Goal: Task Accomplishment & Management: Manage account settings

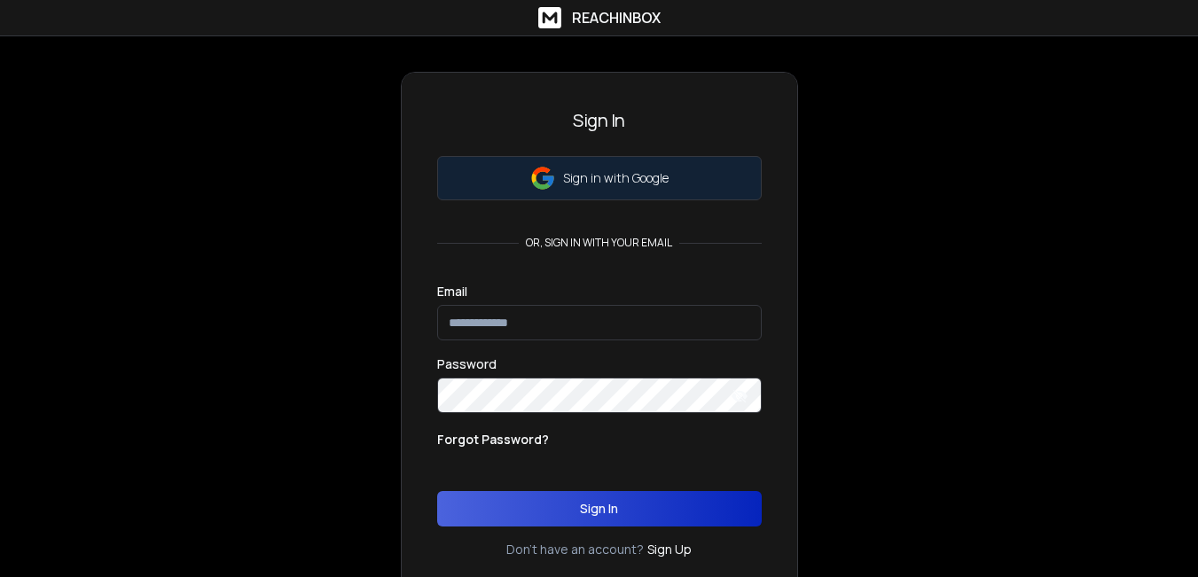
click at [529, 173] on button "Sign in with Google" at bounding box center [599, 178] width 325 height 44
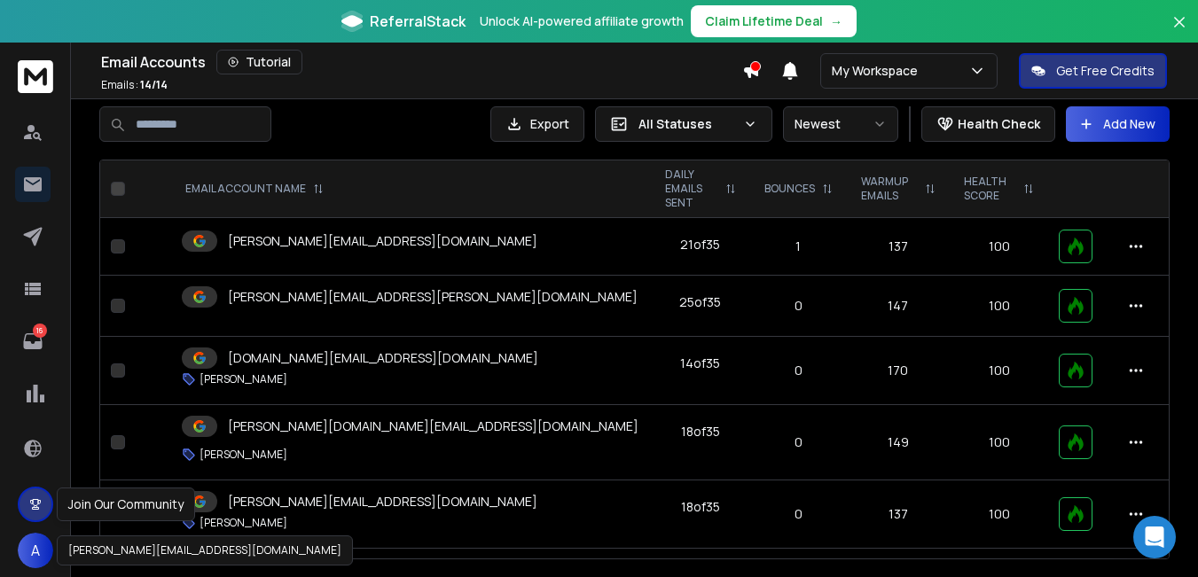
scroll to position [11, 0]
click at [35, 554] on span "A" at bounding box center [35, 550] width 35 height 35
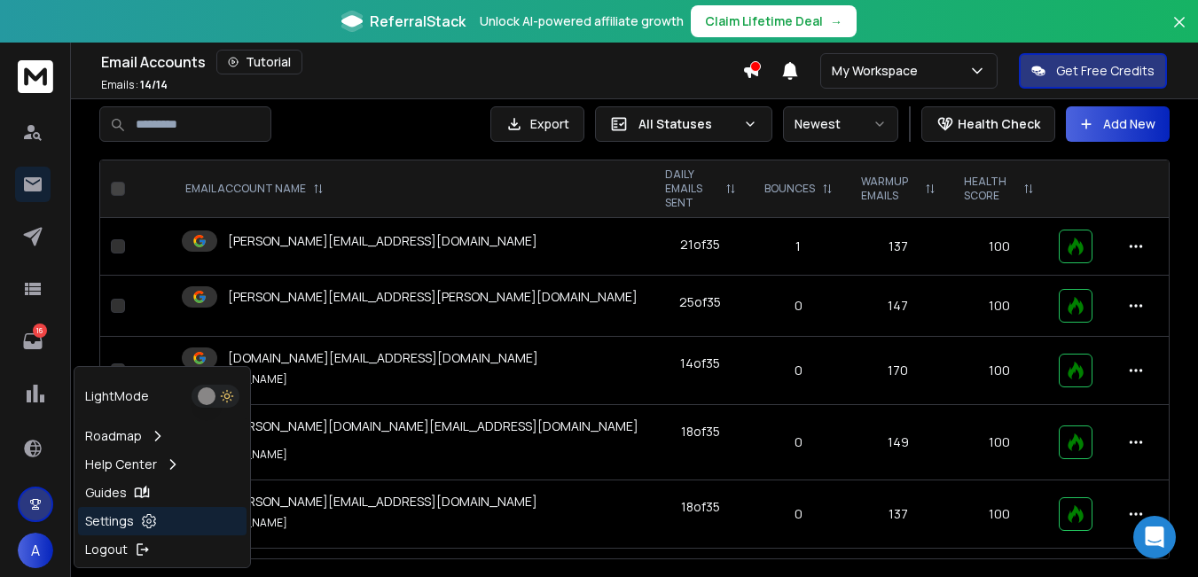
click at [143, 519] on icon at bounding box center [149, 520] width 13 height 13
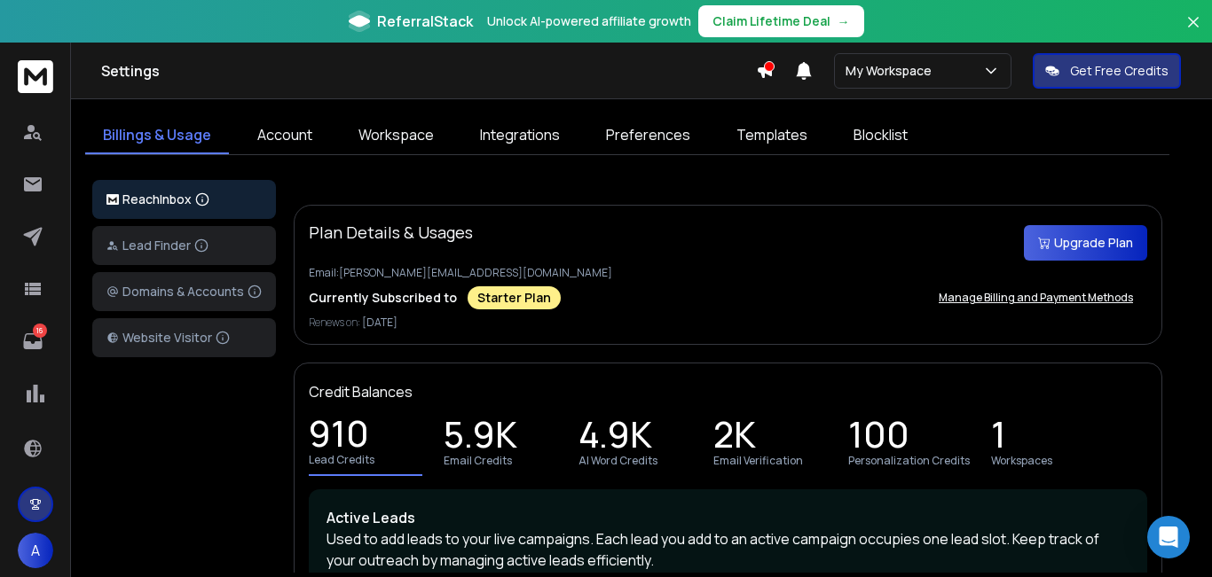
scroll to position [310, 0]
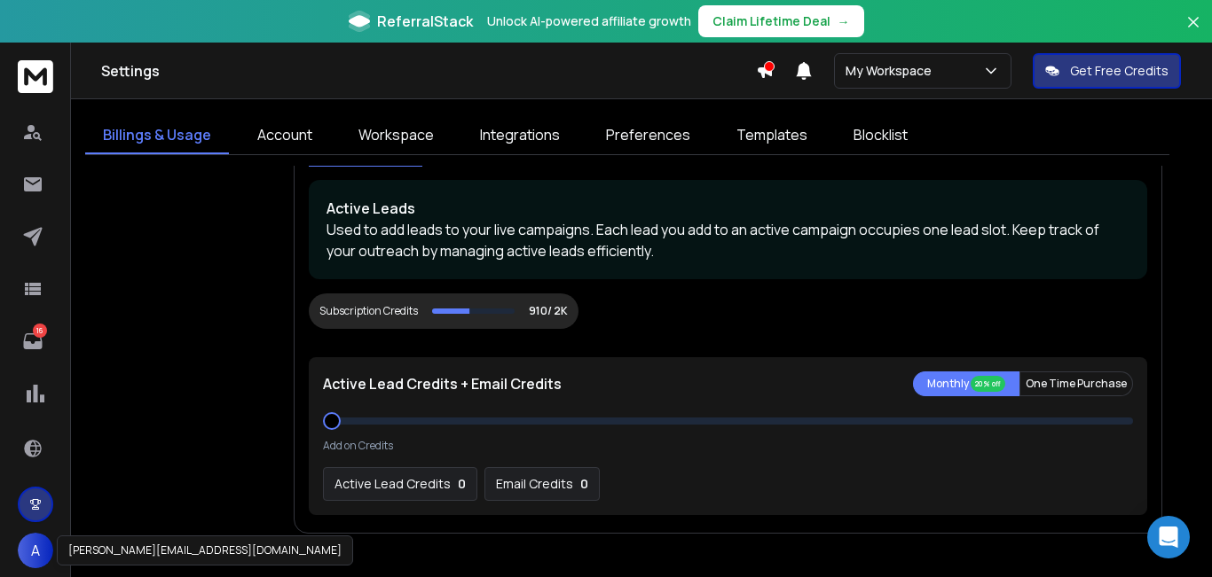
click at [45, 563] on span "A" at bounding box center [35, 550] width 35 height 35
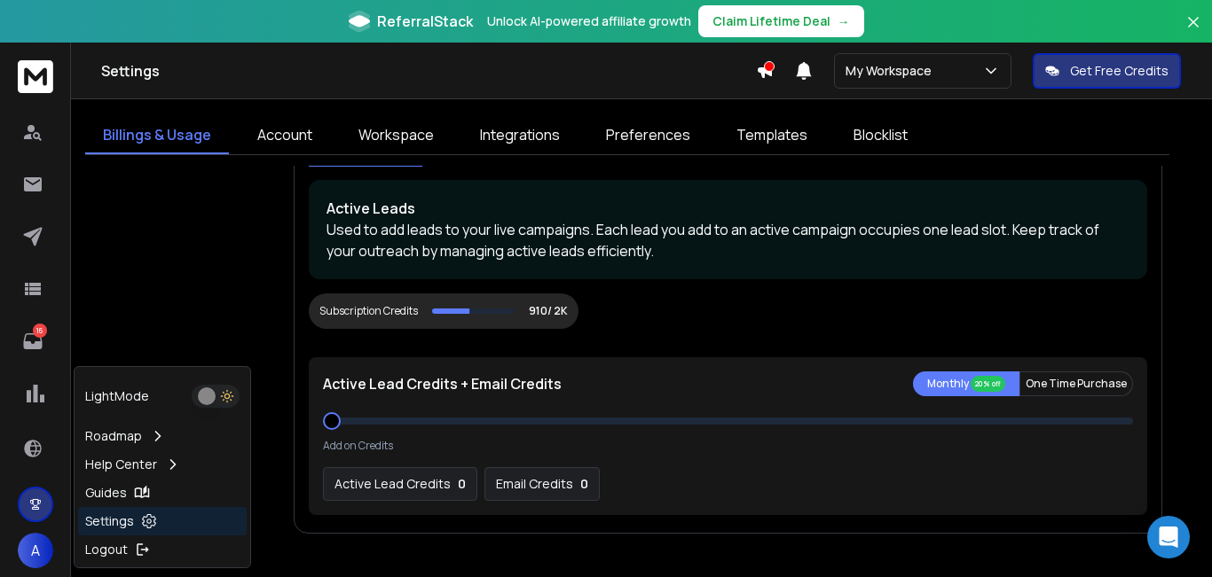
click at [126, 521] on p "Settings" at bounding box center [109, 522] width 49 height 18
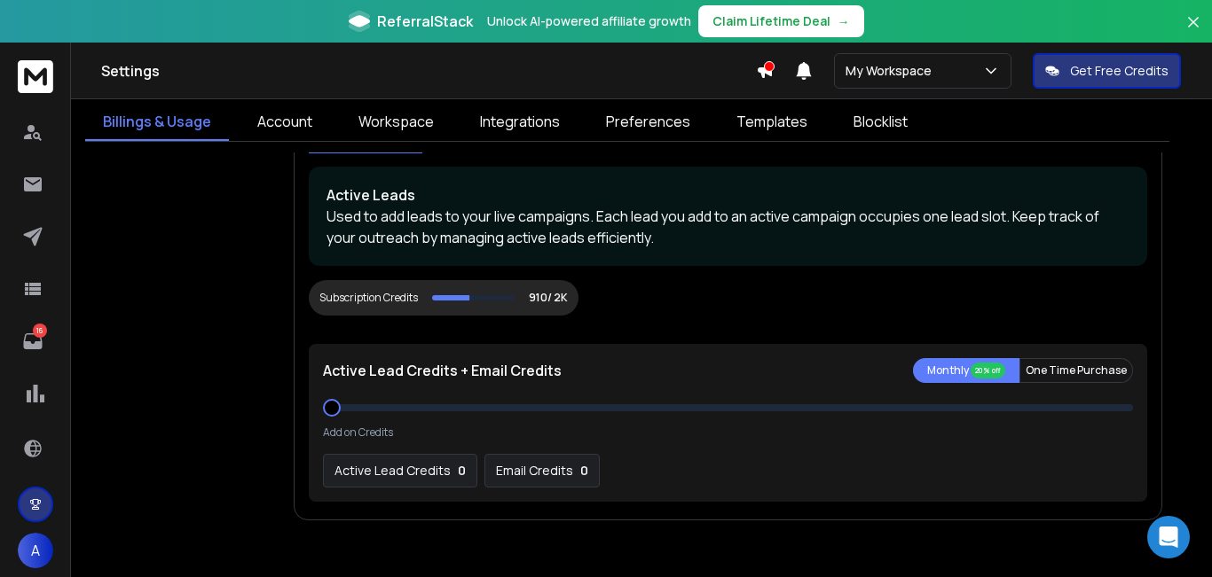
scroll to position [0, 0]
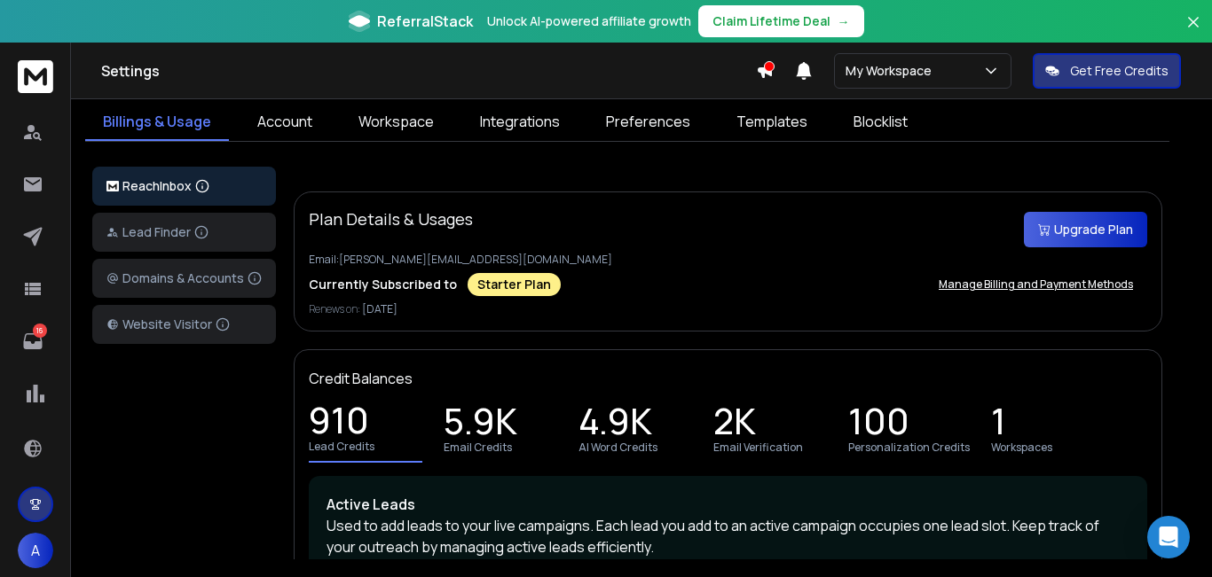
click at [288, 119] on link "Account" at bounding box center [284, 122] width 90 height 37
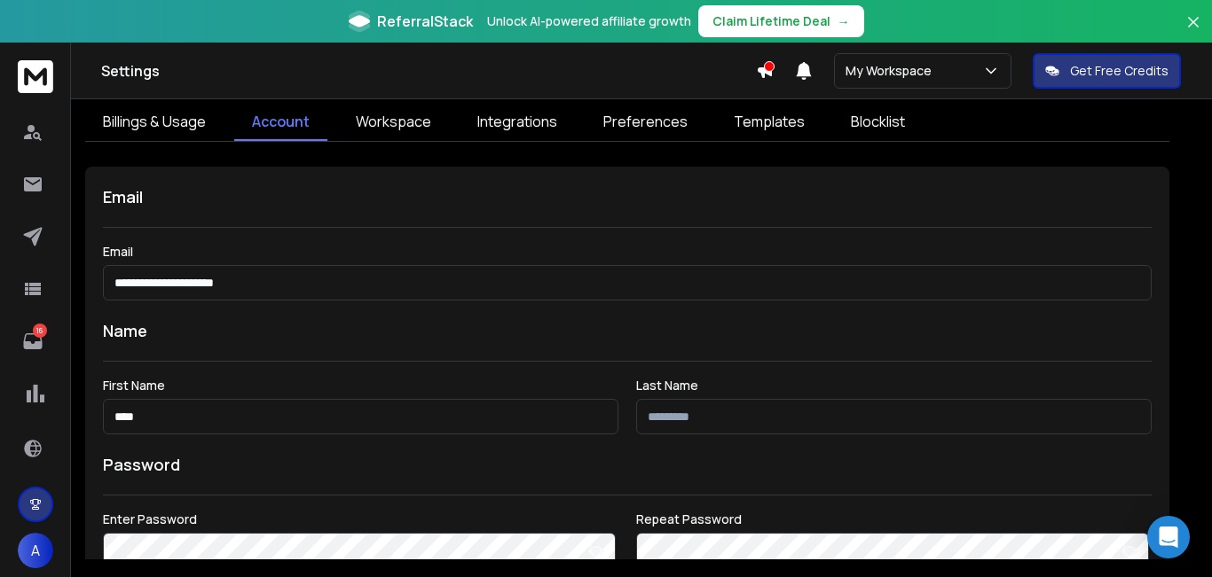
scroll to position [27, 0]
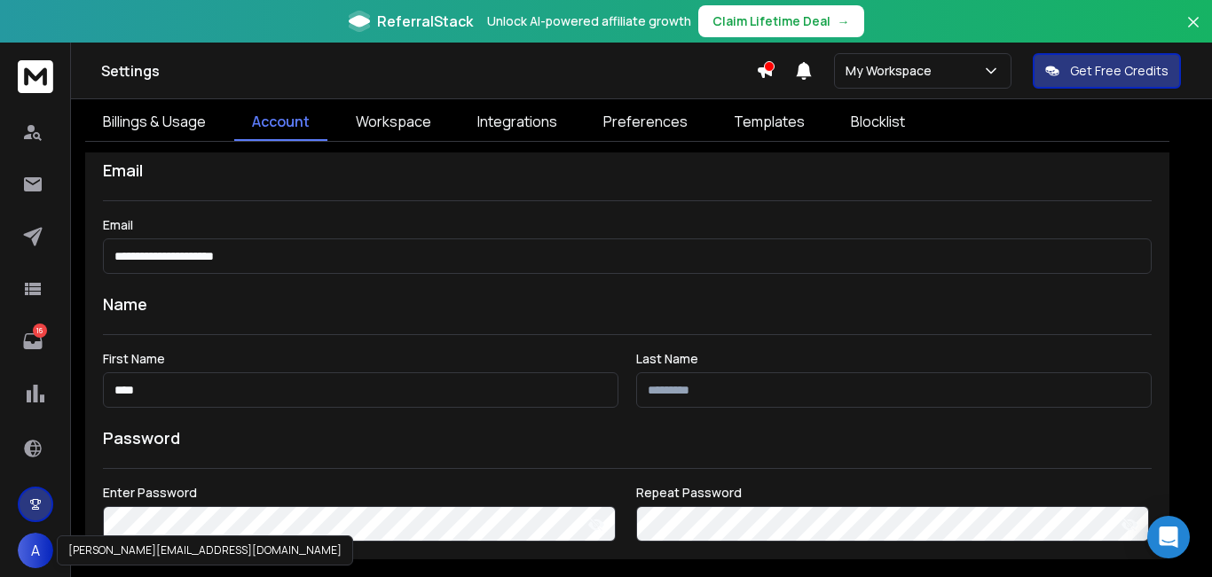
click at [33, 547] on span "A" at bounding box center [35, 550] width 35 height 35
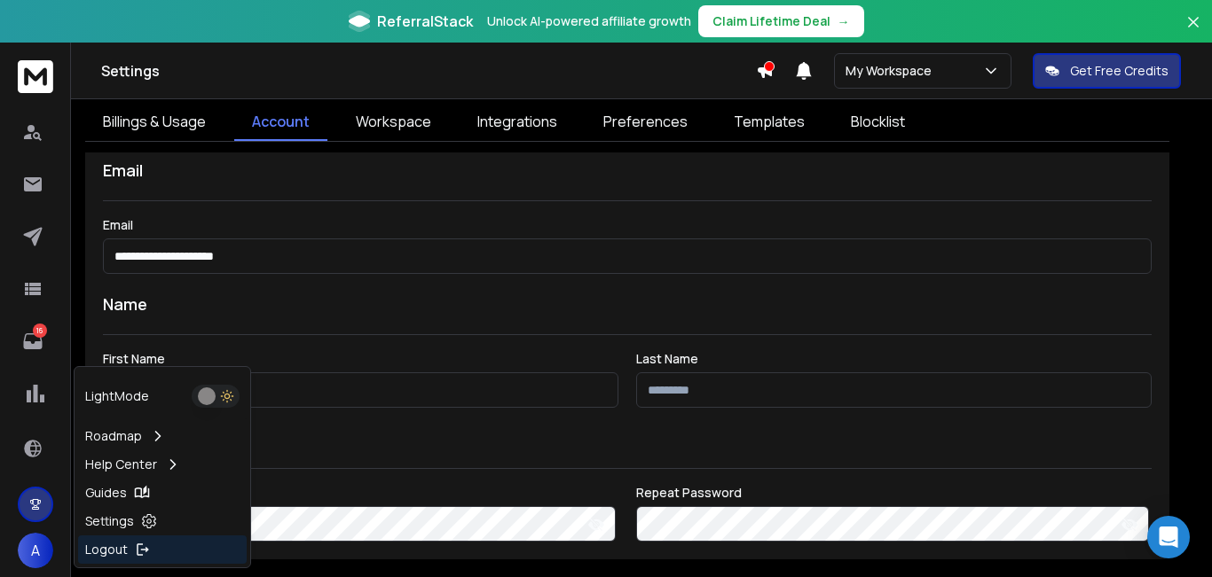
click at [106, 544] on p "Logout" at bounding box center [106, 550] width 43 height 18
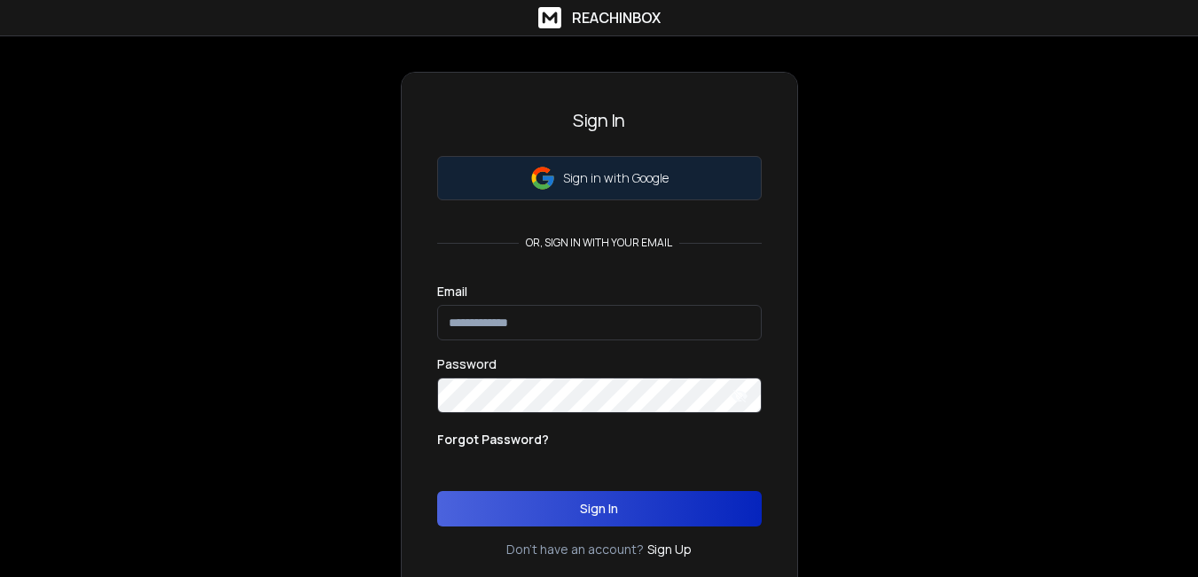
click at [563, 179] on p "Sign in with Google" at bounding box center [616, 178] width 106 height 18
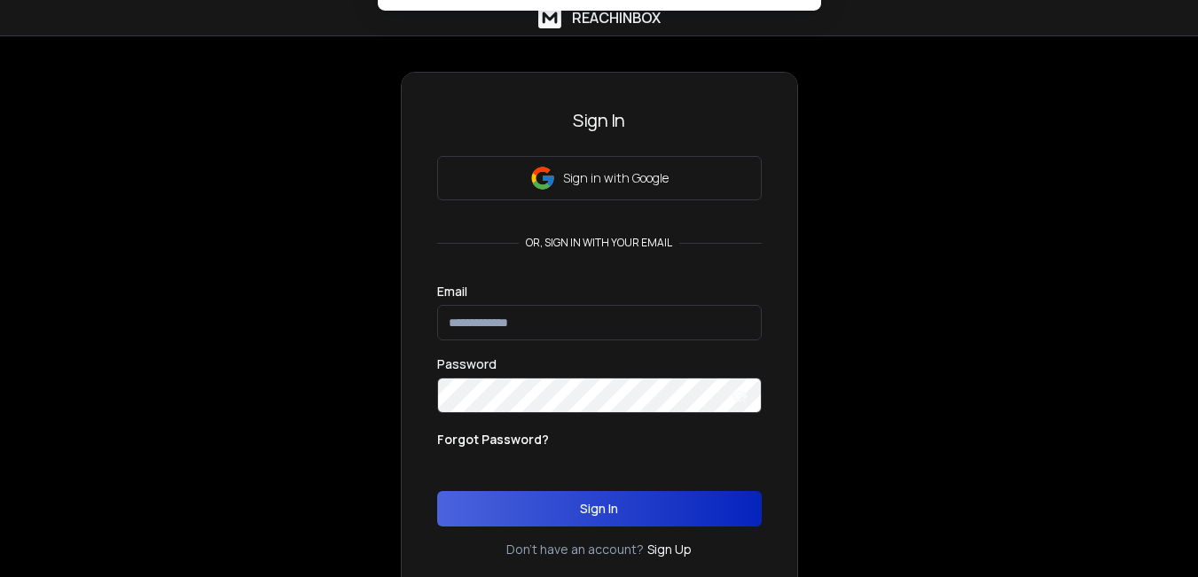
click at [664, 119] on button "Later" at bounding box center [656, 114] width 80 height 44
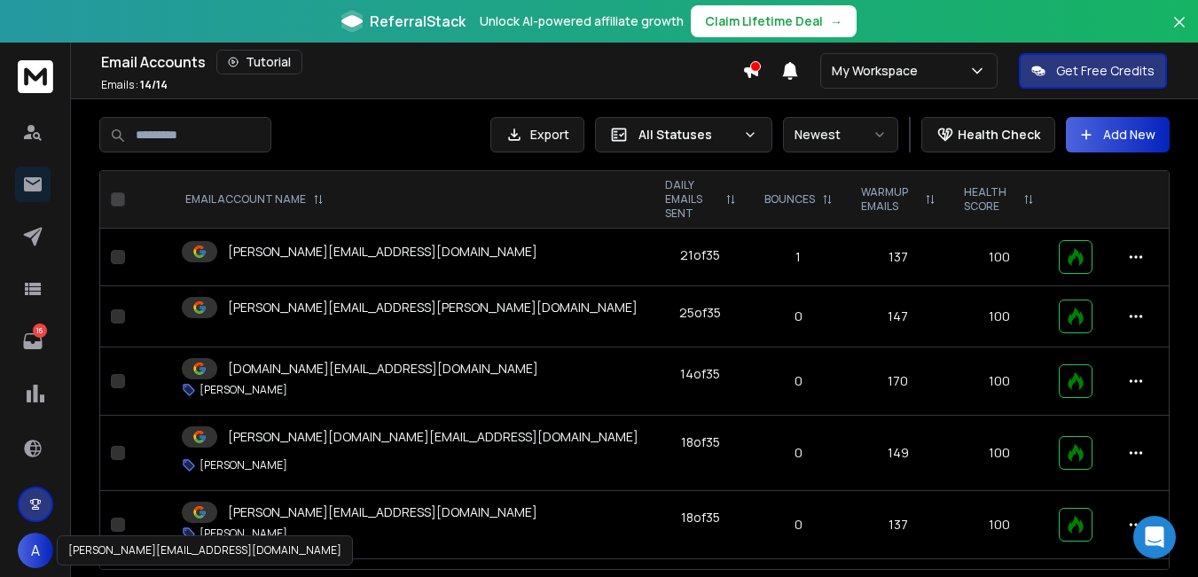
click at [30, 554] on span "A" at bounding box center [35, 550] width 35 height 35
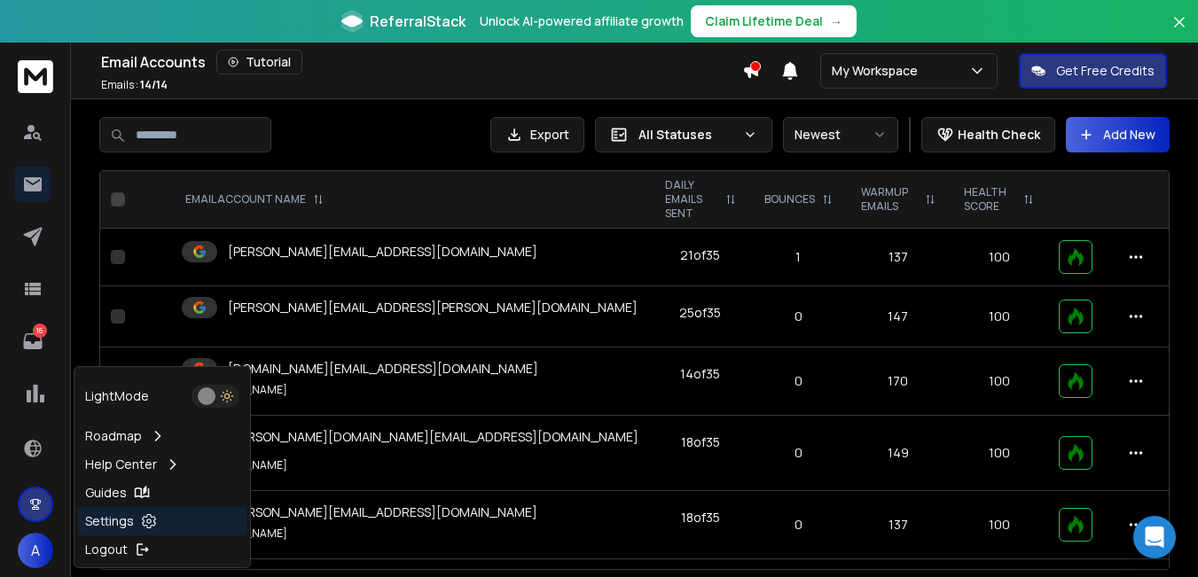
click at [113, 511] on div "Settings" at bounding box center [162, 521] width 169 height 28
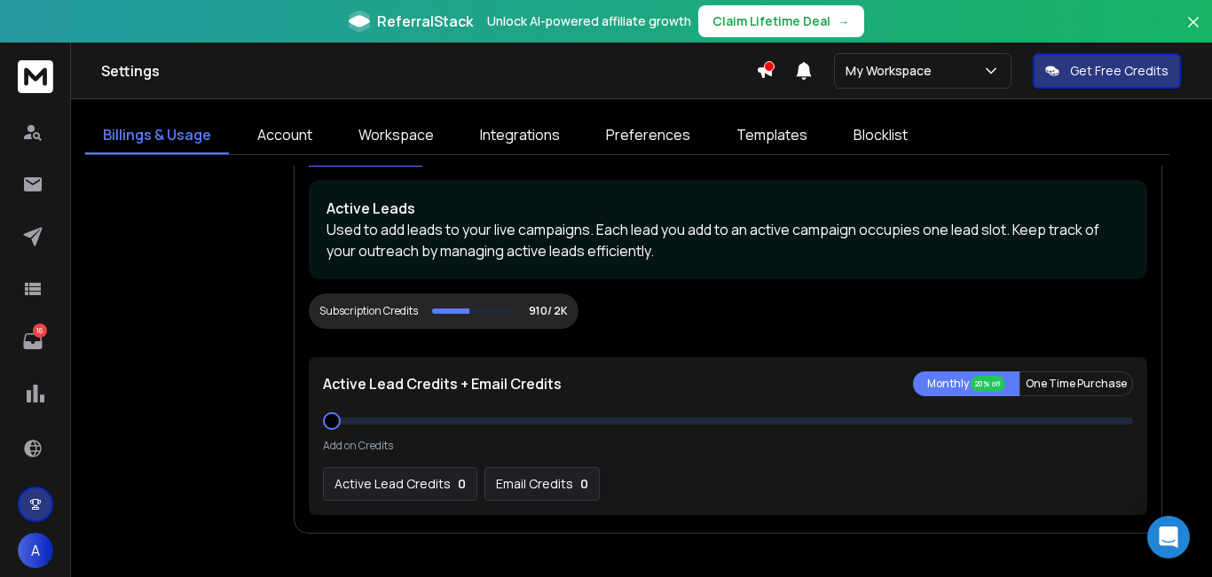
scroll to position [43, 0]
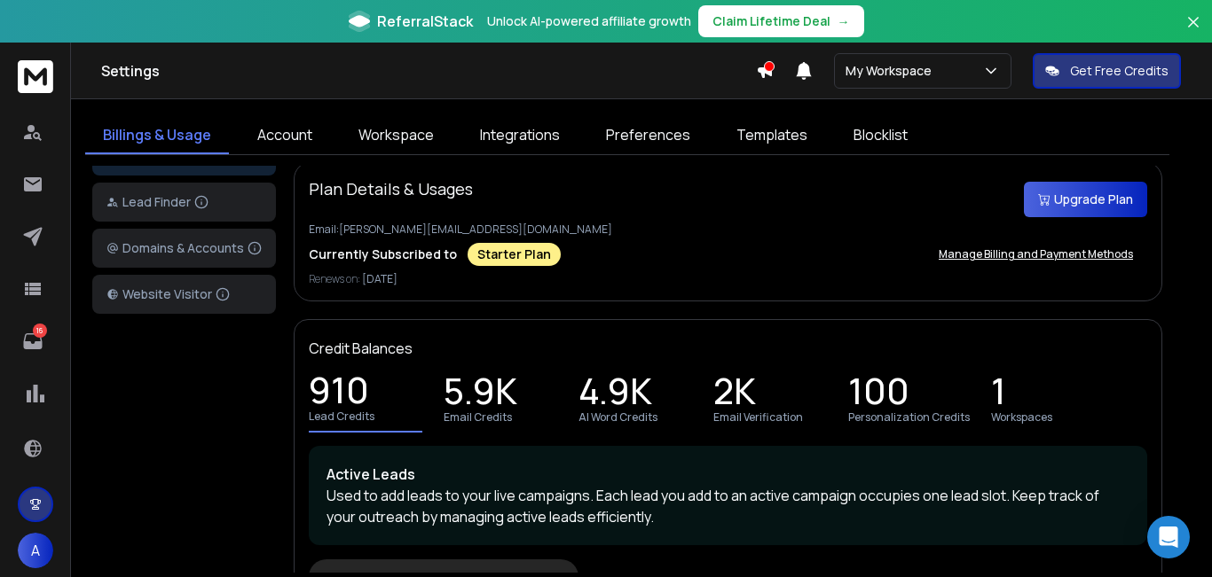
click at [278, 135] on link "Account" at bounding box center [284, 135] width 90 height 37
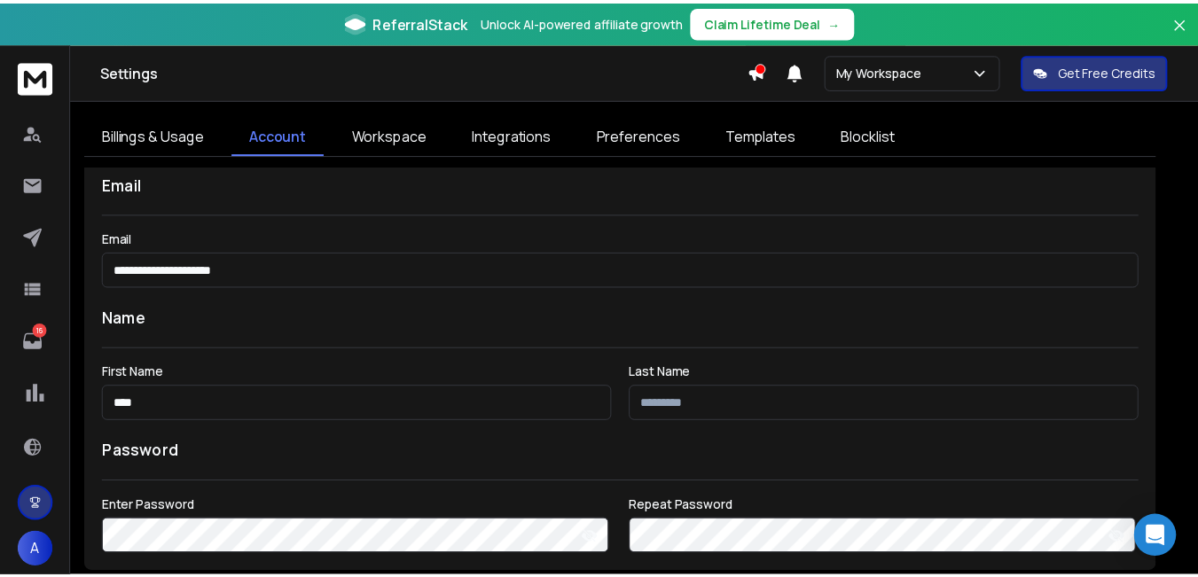
scroll to position [27, 0]
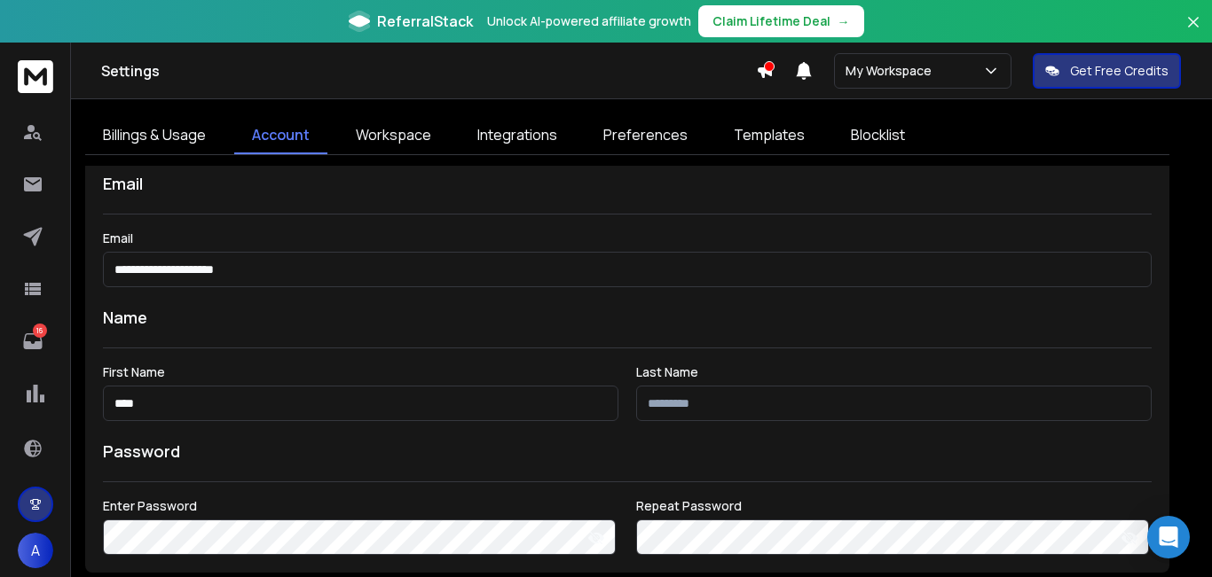
click at [35, 71] on icon at bounding box center [35, 76] width 35 height 33
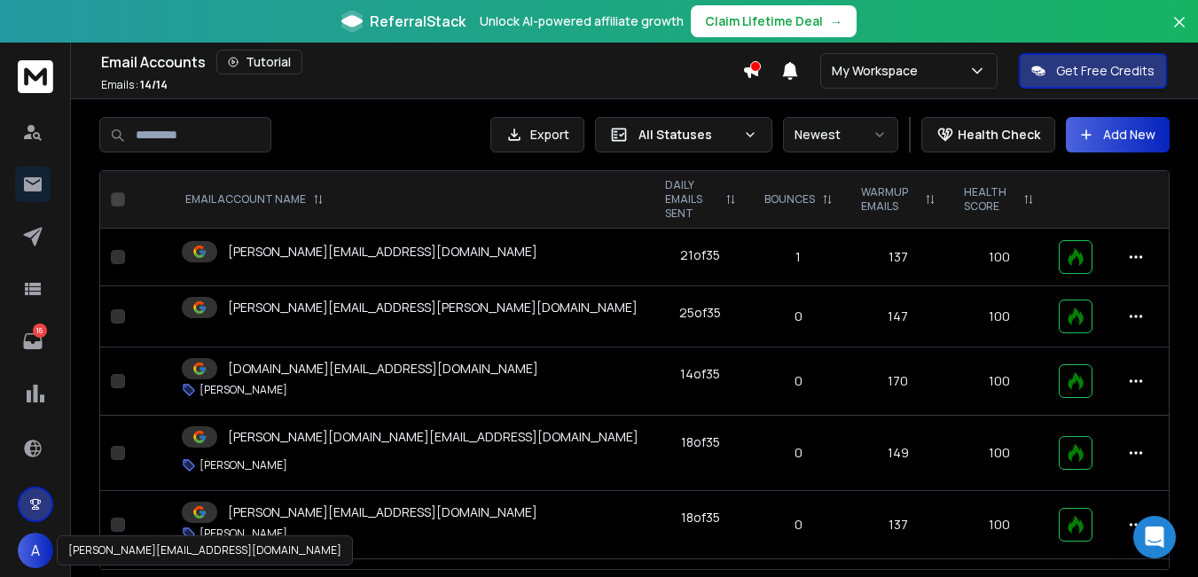
click at [26, 562] on span "A" at bounding box center [35, 550] width 35 height 35
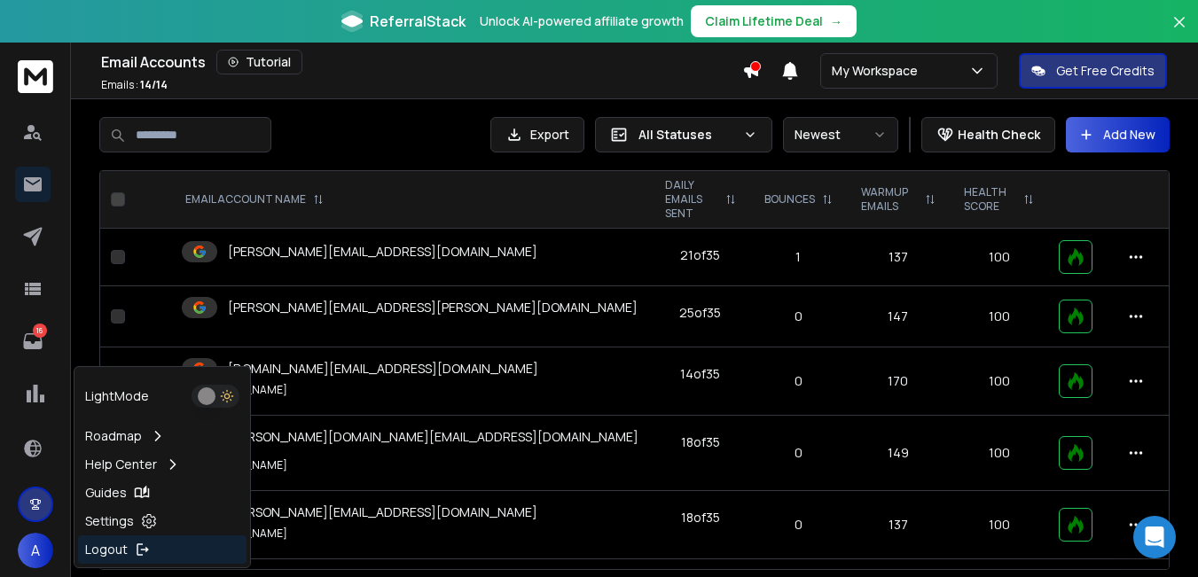
click at [30, 556] on span "A" at bounding box center [35, 550] width 35 height 35
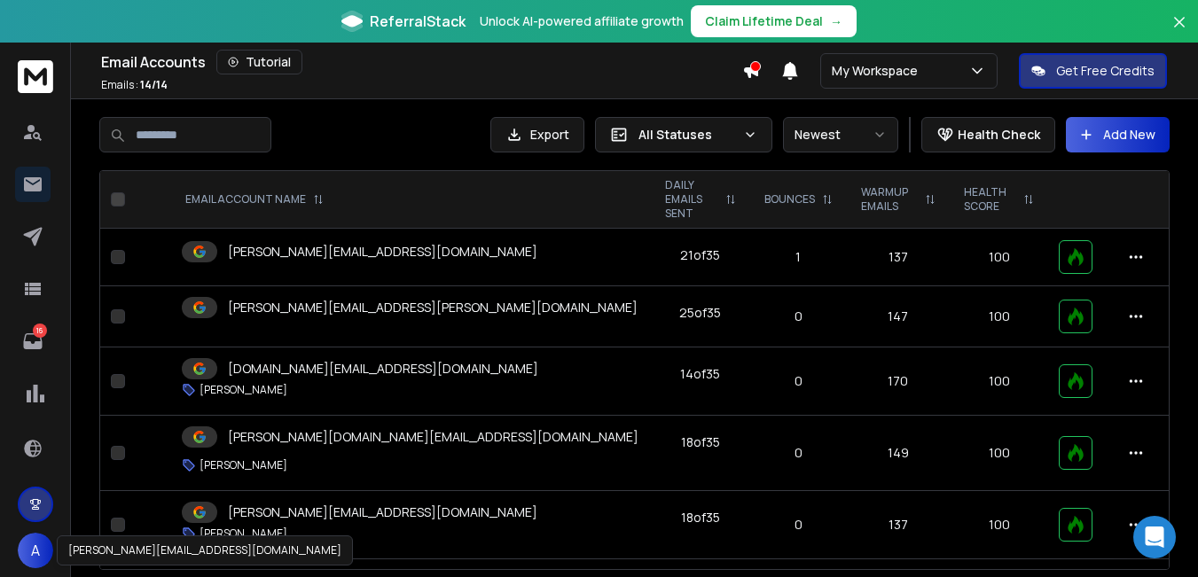
scroll to position [11, 0]
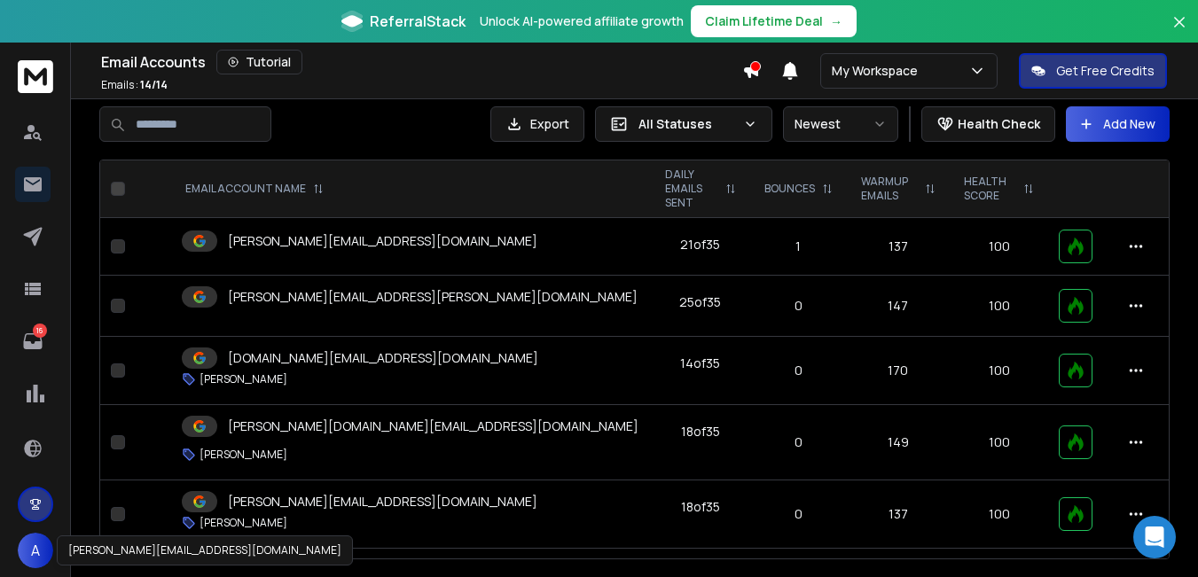
click at [32, 546] on span "A" at bounding box center [35, 550] width 35 height 35
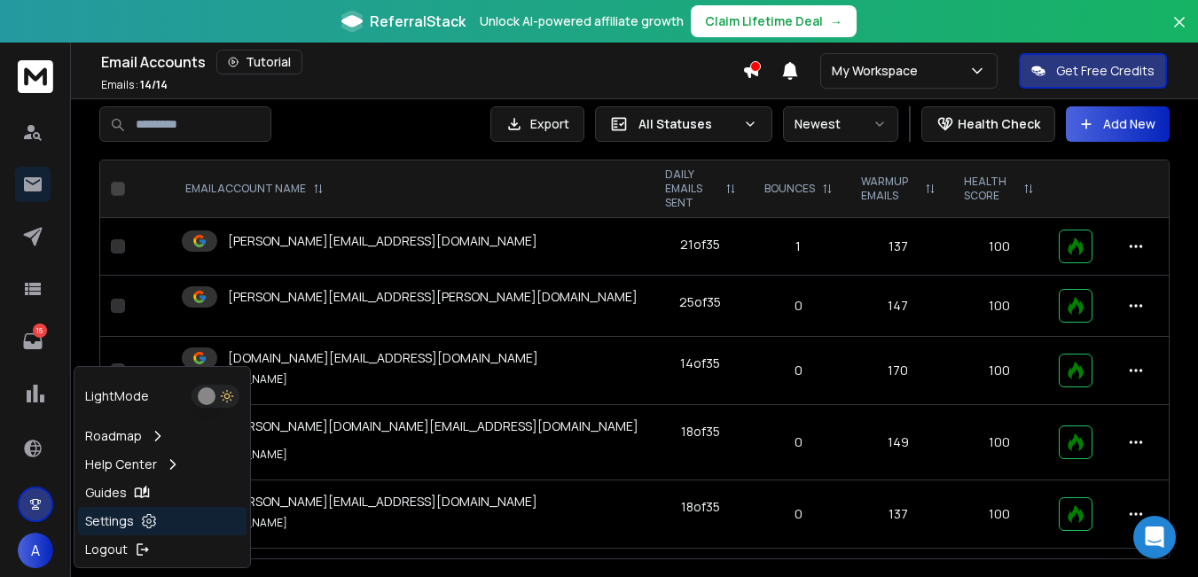
click at [145, 522] on icon at bounding box center [149, 522] width 16 height 16
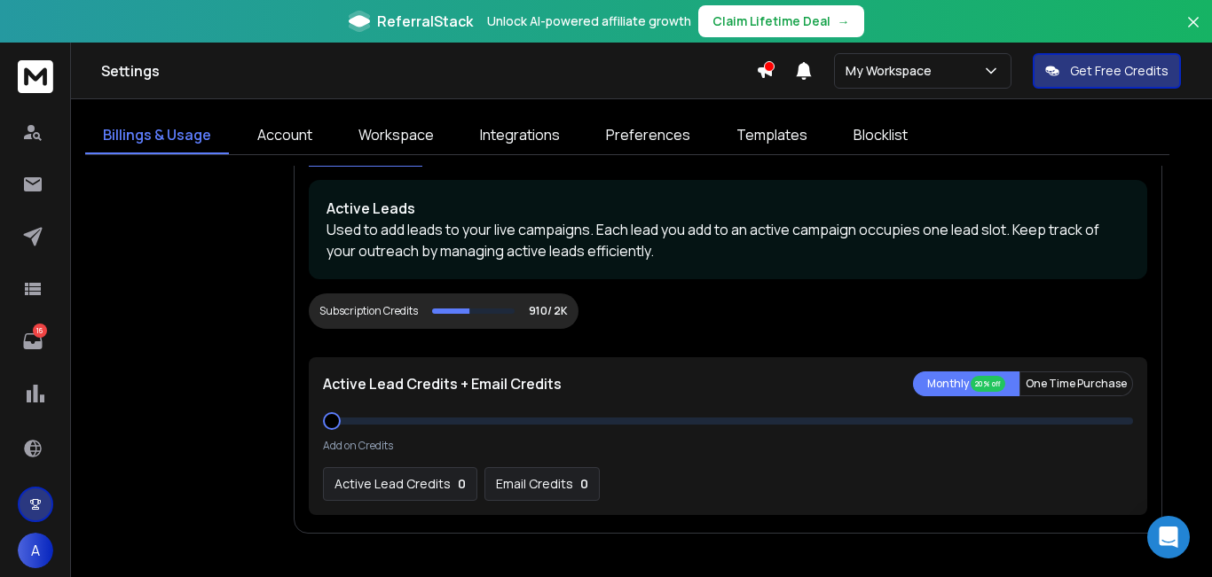
scroll to position [43, 0]
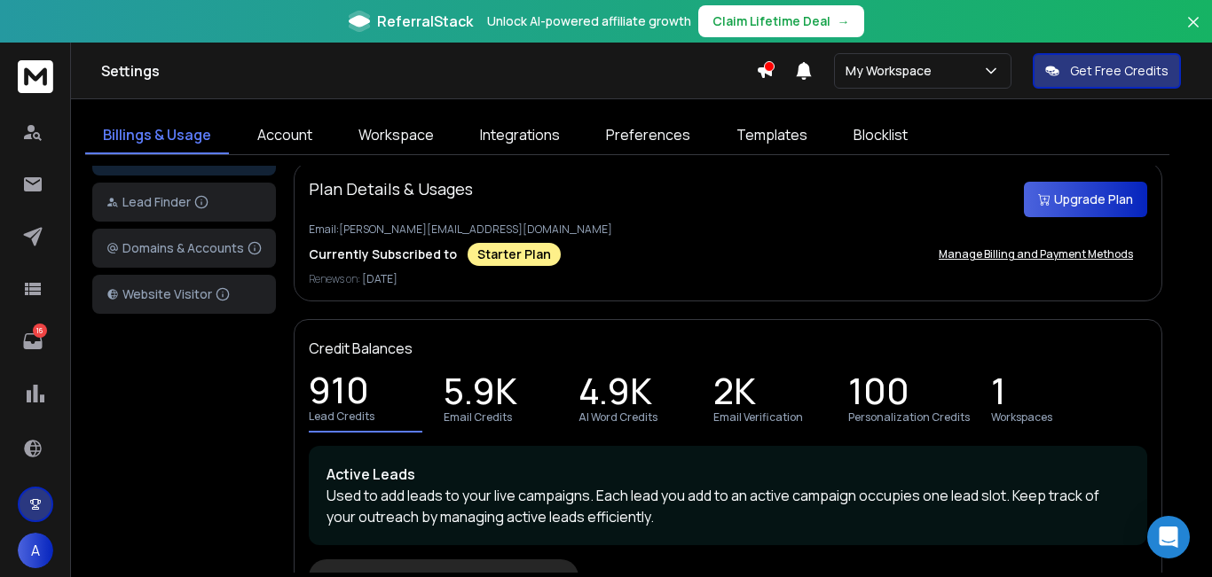
click at [995, 255] on p "Manage Billing and Payment Methods" at bounding box center [1035, 254] width 194 height 14
